Goal: Communication & Community: Answer question/provide support

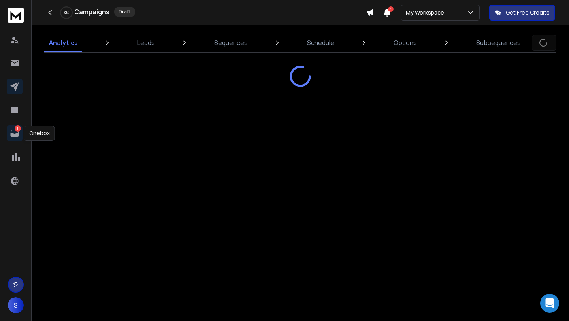
click at [12, 134] on icon at bounding box center [14, 133] width 8 height 7
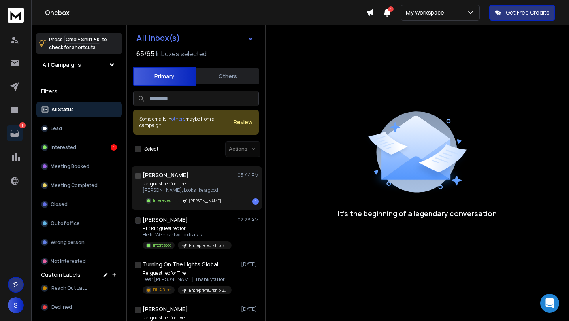
click at [221, 181] on p "Re: guest rec for The" at bounding box center [187, 184] width 89 height 6
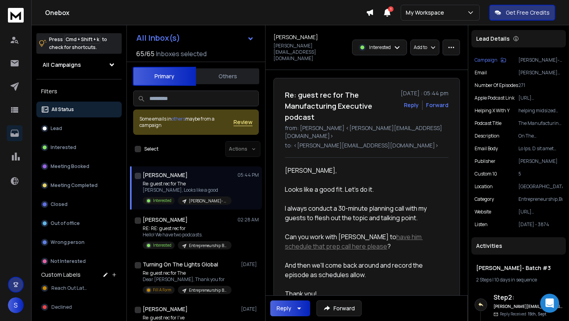
scroll to position [0, 66]
click at [527, 101] on p "[URL][DOMAIN_NAME]" at bounding box center [540, 98] width 44 height 6
click at [533, 126] on p "The Manufacturing Executive podcast" at bounding box center [540, 123] width 44 height 6
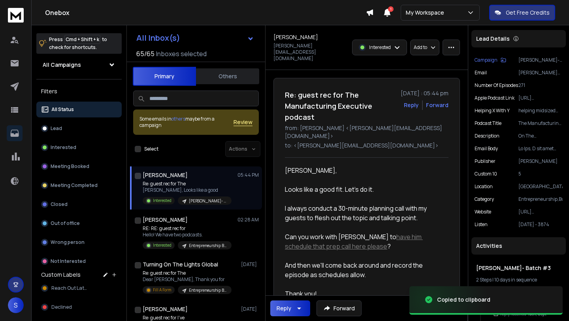
click at [523, 101] on p "[URL][DOMAIN_NAME]" at bounding box center [540, 98] width 44 height 6
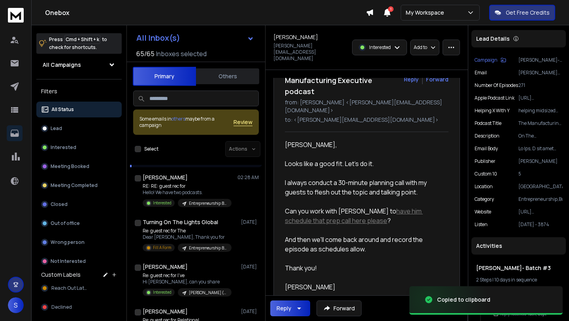
scroll to position [51, 0]
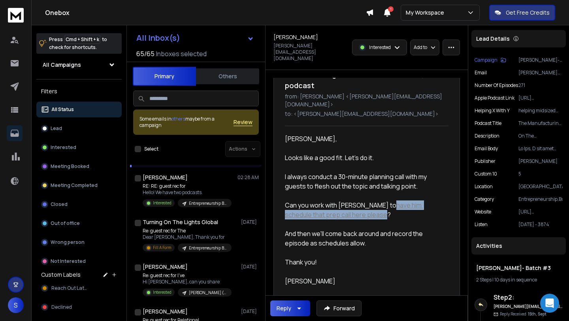
click at [361, 248] on div at bounding box center [363, 252] width 157 height 9
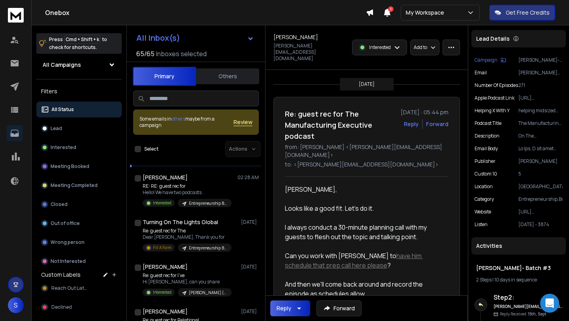
click at [413, 120] on button "Reply" at bounding box center [411, 124] width 15 height 8
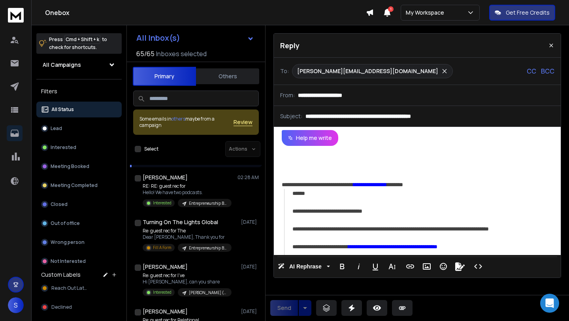
click at [532, 73] on p "CC" at bounding box center [531, 70] width 9 height 9
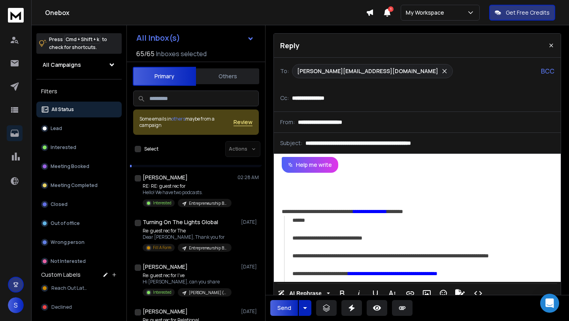
type input "**********"
click at [302, 186] on div "**********" at bounding box center [417, 227] width 287 height 109
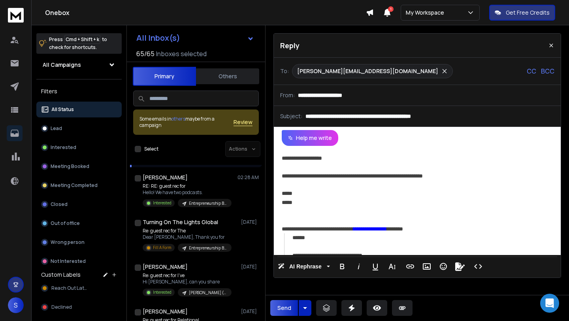
click at [528, 71] on p "CC" at bounding box center [531, 70] width 9 height 9
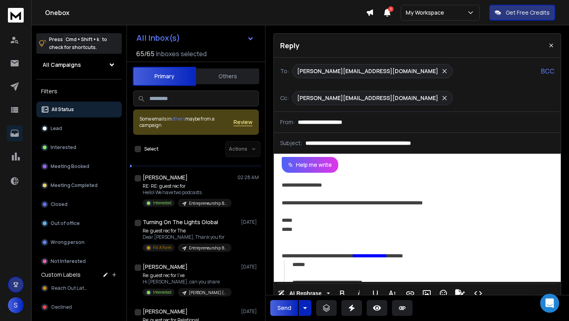
click at [289, 309] on button "Send" at bounding box center [284, 308] width 28 height 16
